Goal: Task Accomplishment & Management: Manage account settings

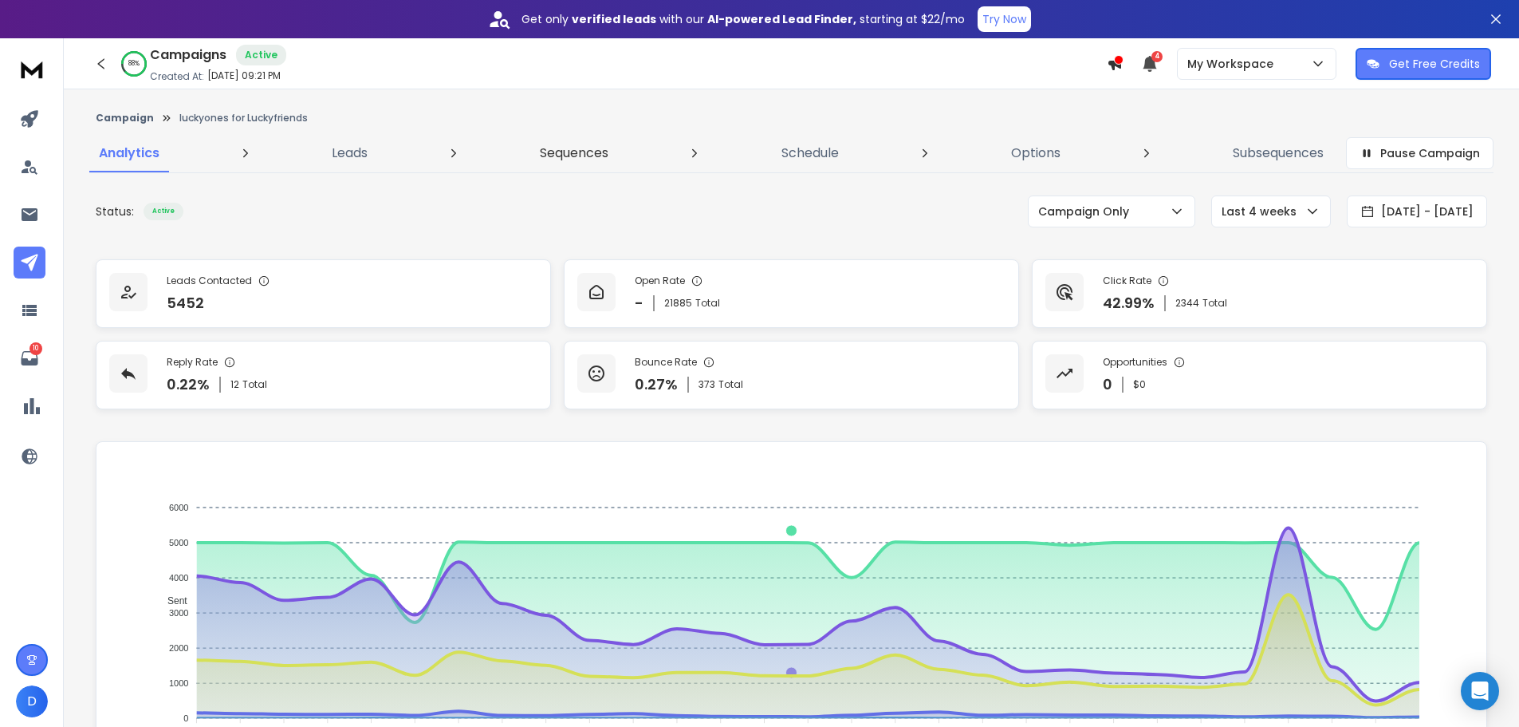
click at [554, 166] on link "Sequences" at bounding box center [574, 153] width 88 height 38
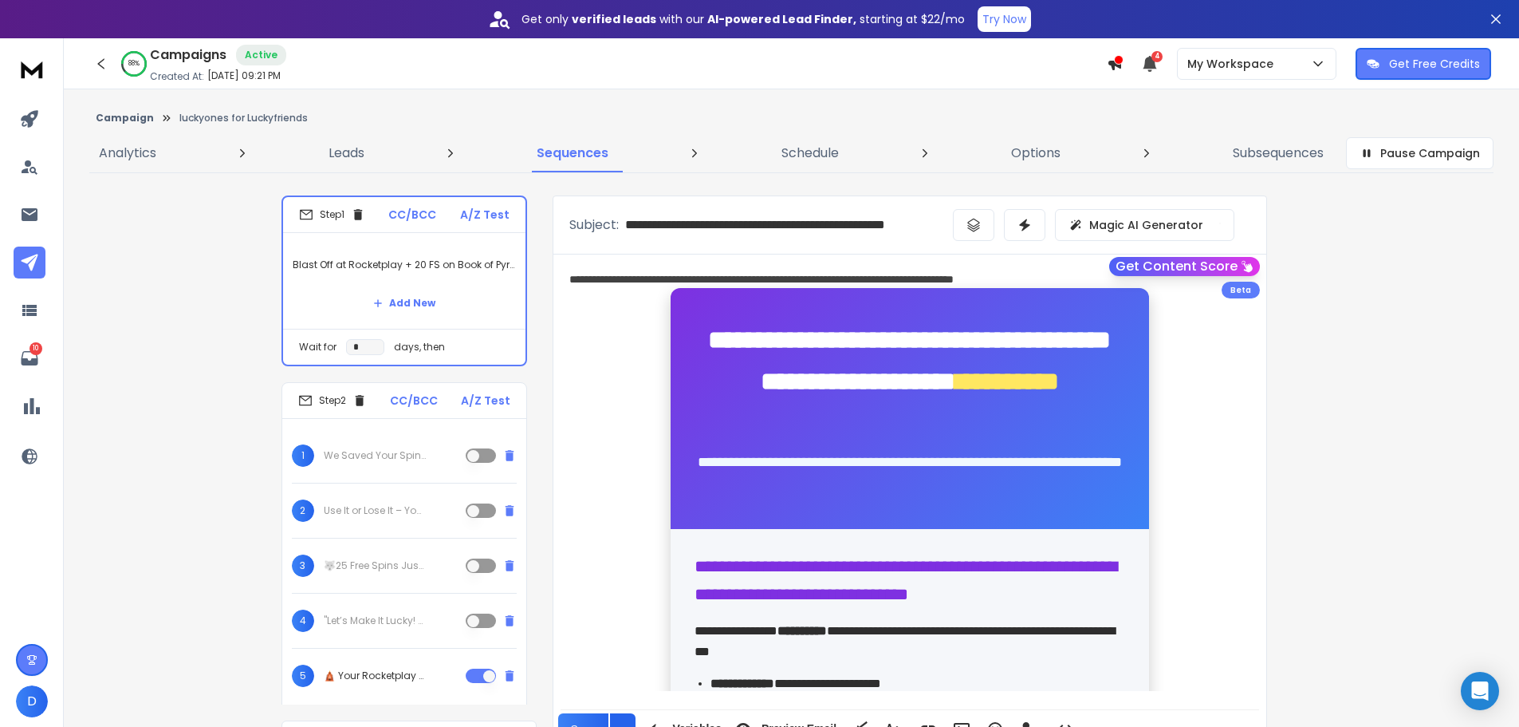
click at [375, 667] on div "5 🛕 Your Rocketplay Bonus Code: REELS20 – No Deposit Needed!" at bounding box center [359, 675] width 134 height 22
type input "**********"
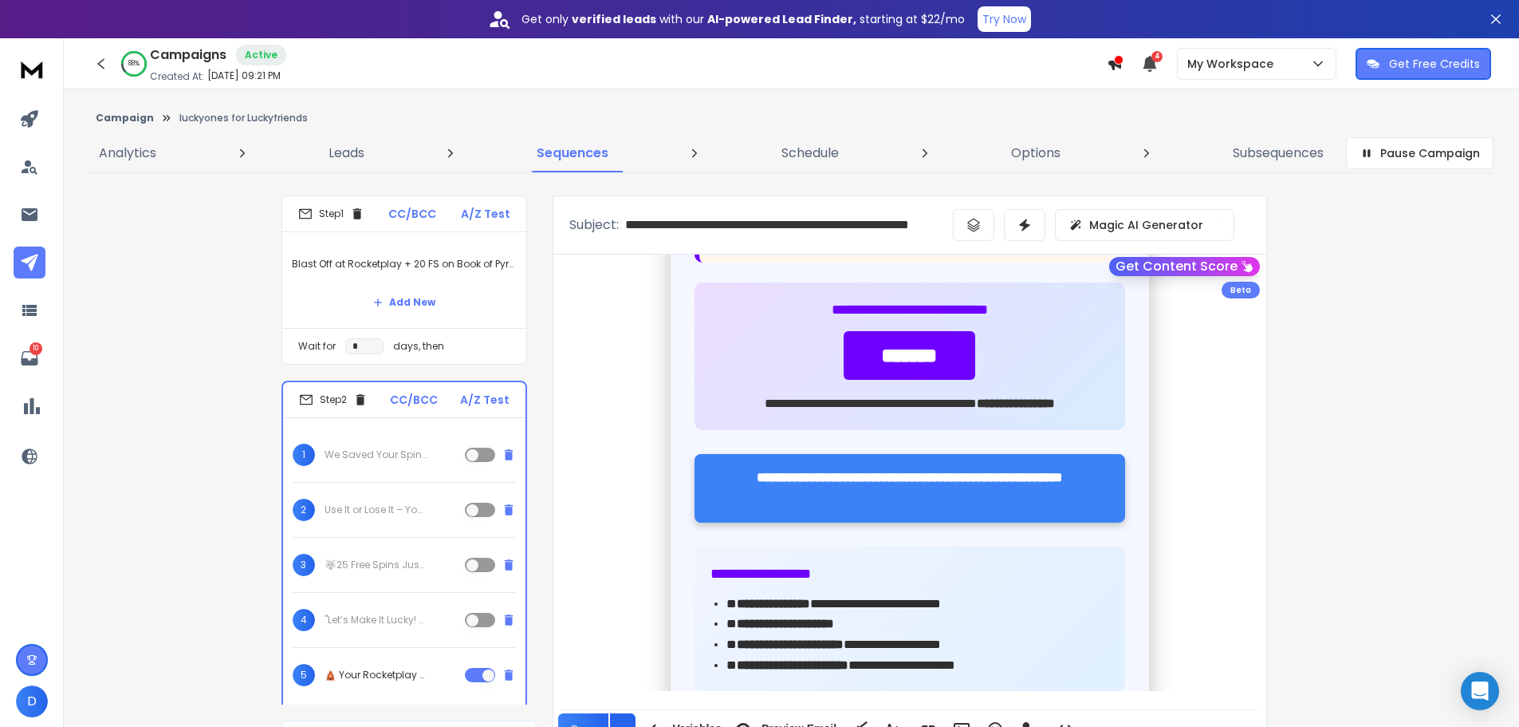
scroll to position [558, 0]
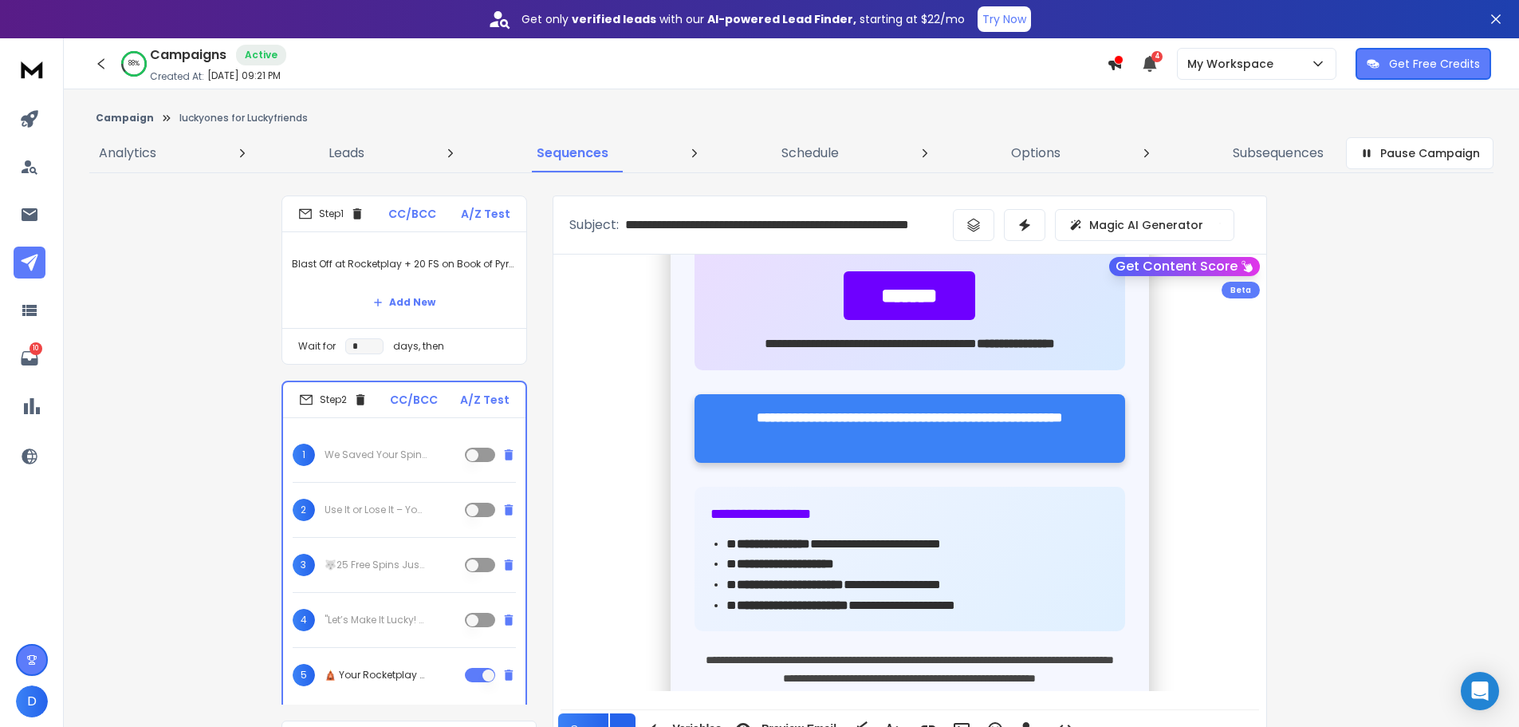
click at [877, 415] on link "**********" at bounding box center [910, 428] width 431 height 69
click at [922, 486] on icon "button" at bounding box center [921, 493] width 19 height 19
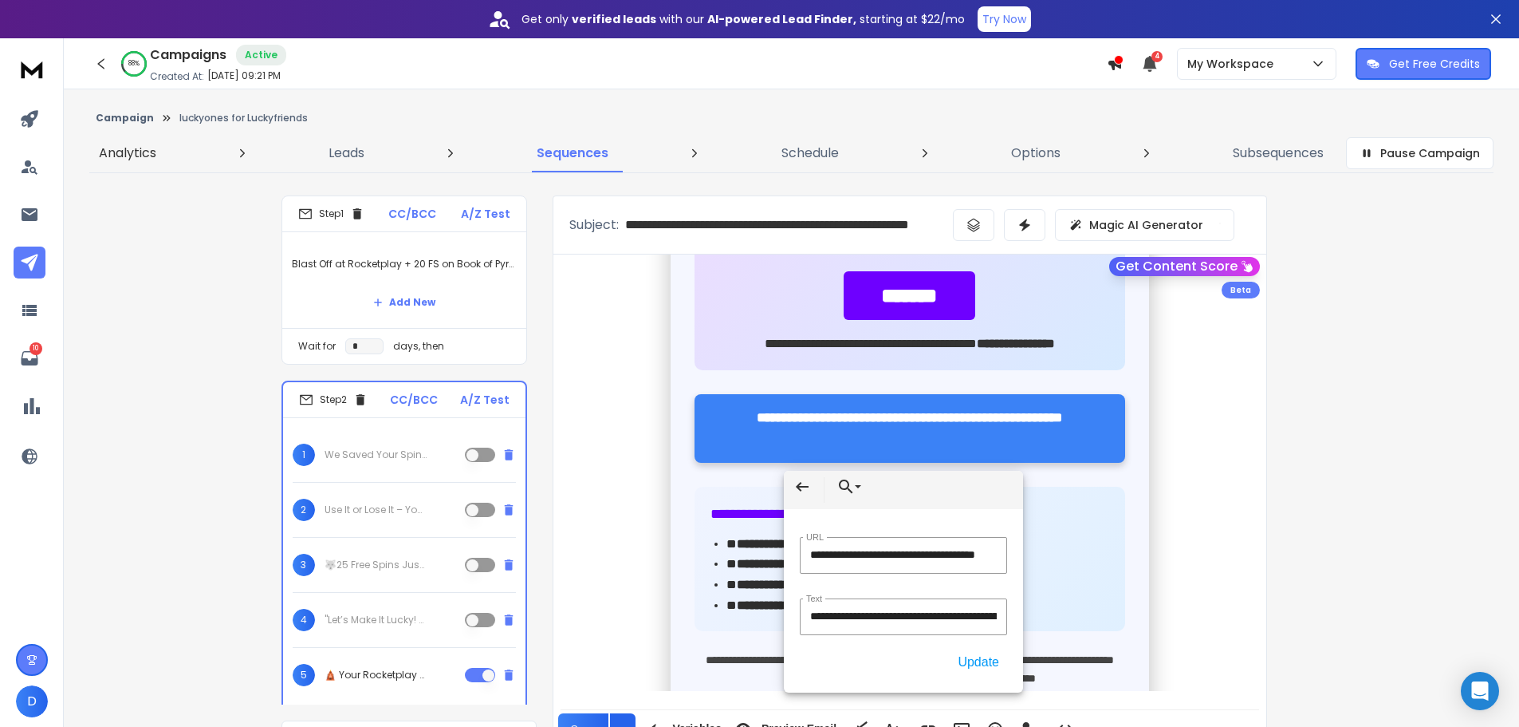
scroll to position [0, 0]
click at [143, 161] on p "Analytics" at bounding box center [127, 153] width 57 height 19
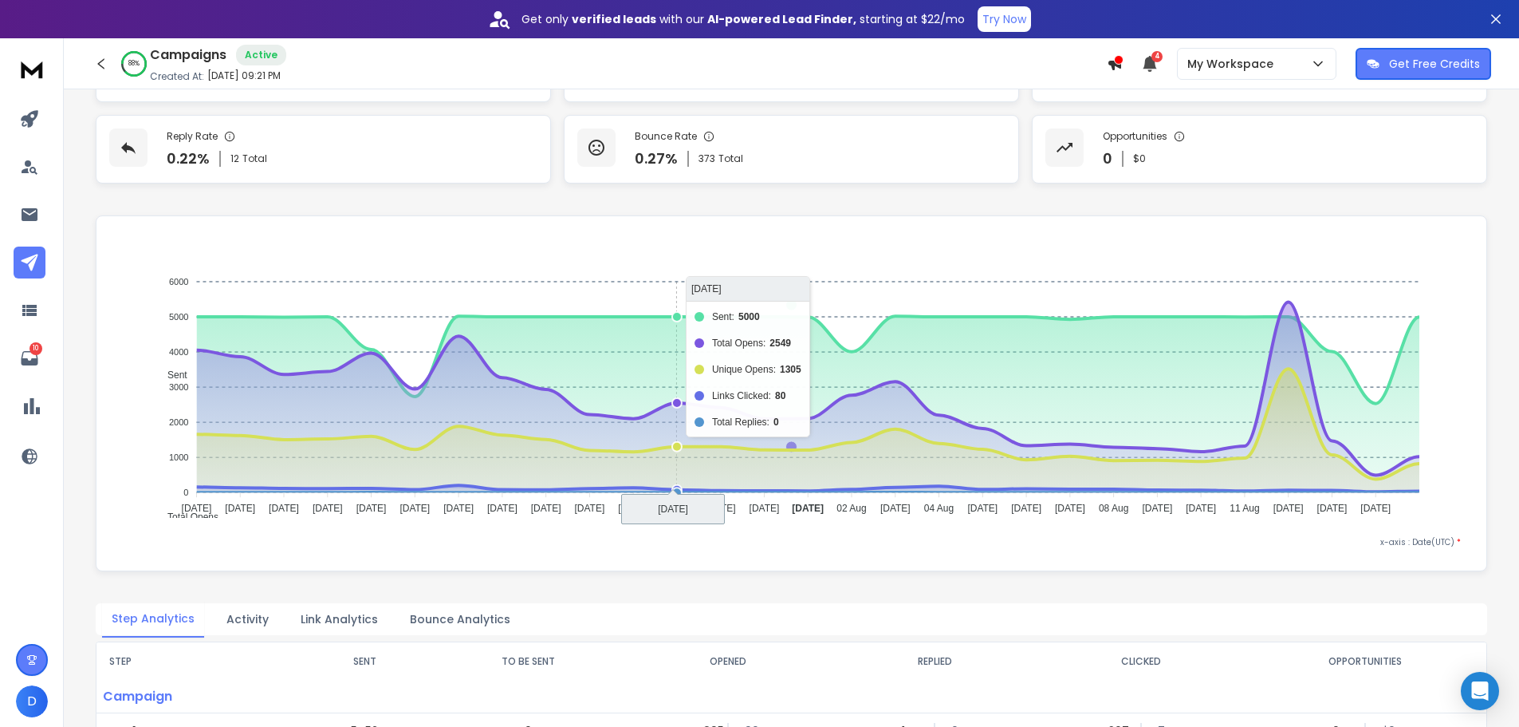
scroll to position [239, 0]
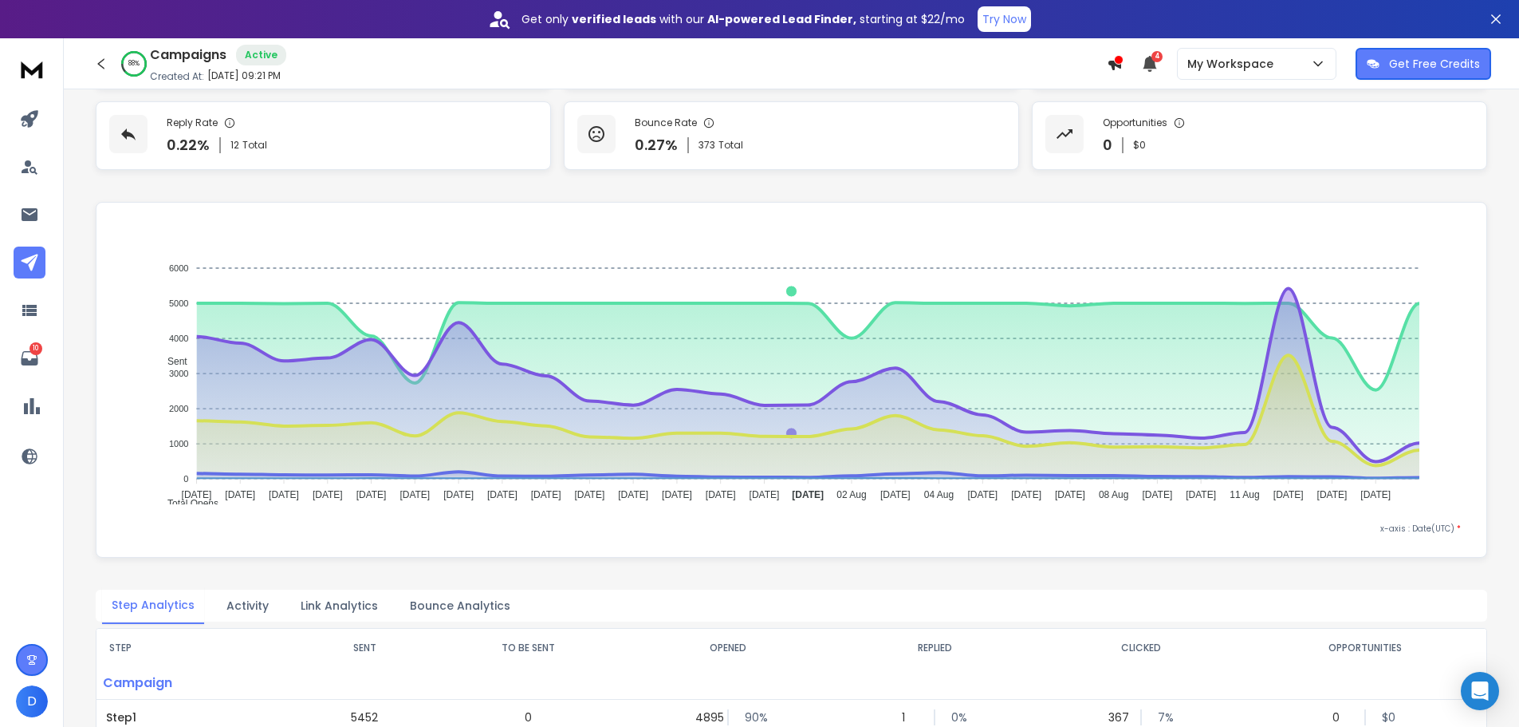
click at [244, 607] on button "Activity" at bounding box center [247, 605] width 61 height 35
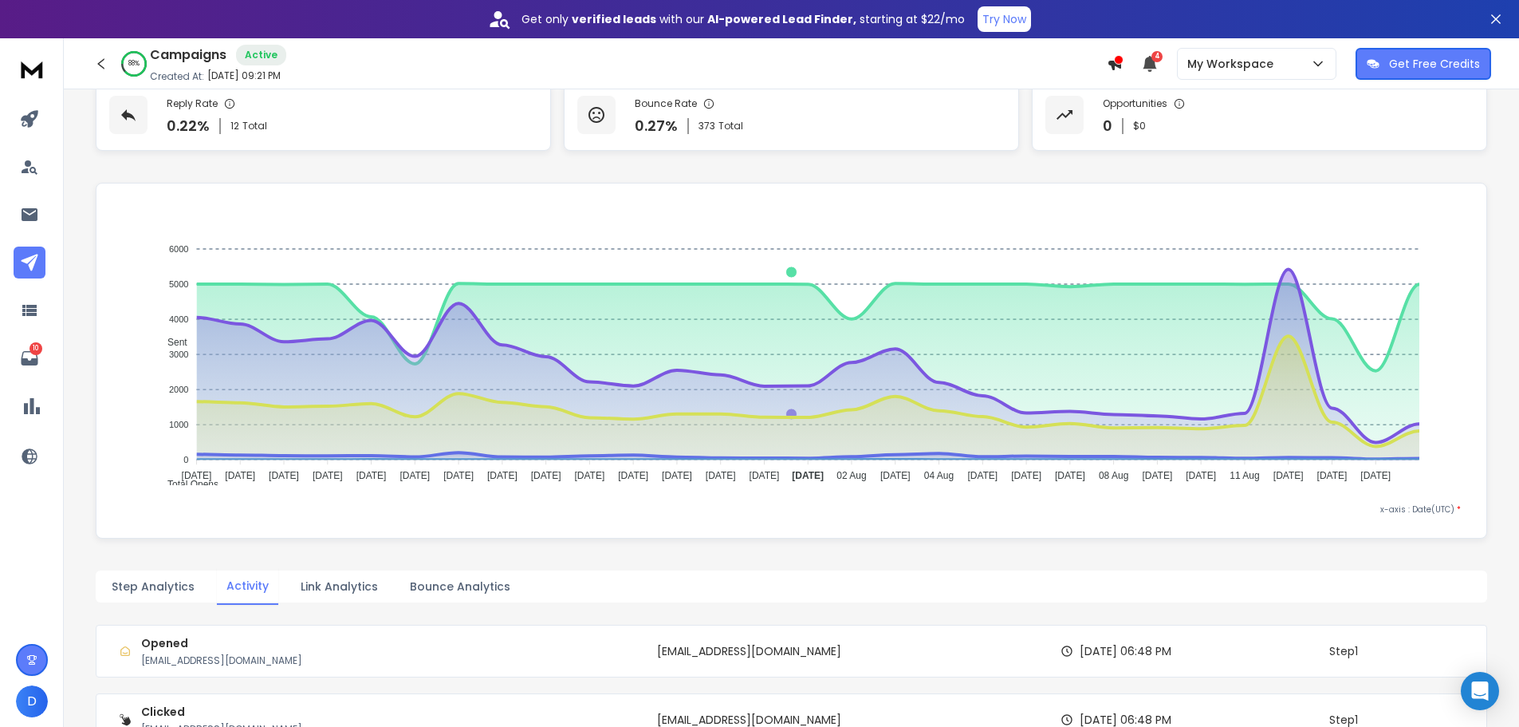
scroll to position [230, 0]
